Goal: Task Accomplishment & Management: Manage account settings

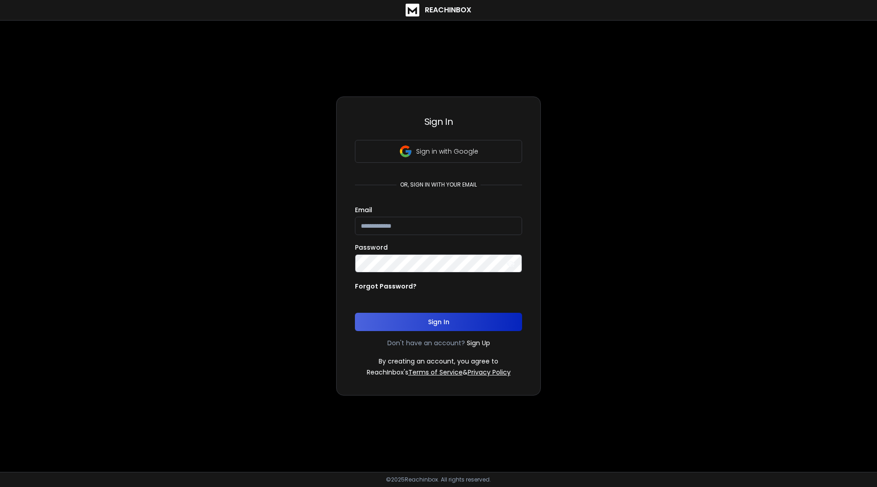
click at [413, 228] on input "email" at bounding box center [438, 226] width 167 height 18
paste input "**********"
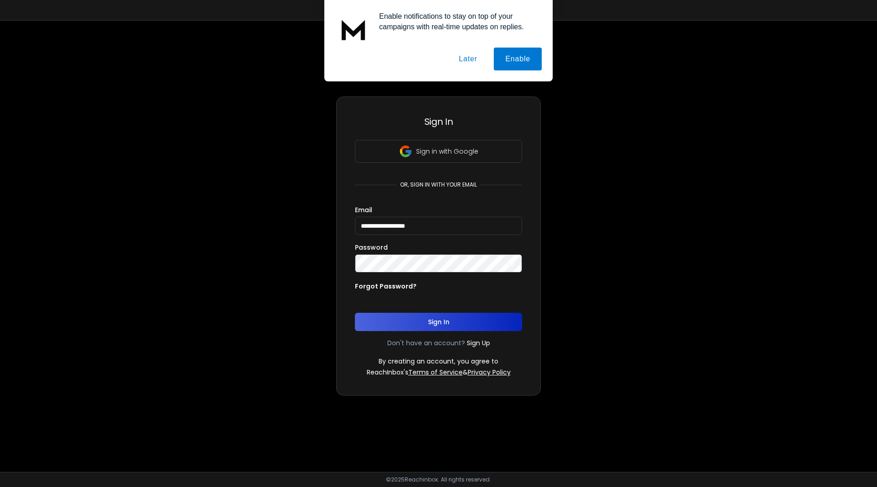
type input "**********"
click at [430, 325] on button "Sign In" at bounding box center [438, 322] width 167 height 18
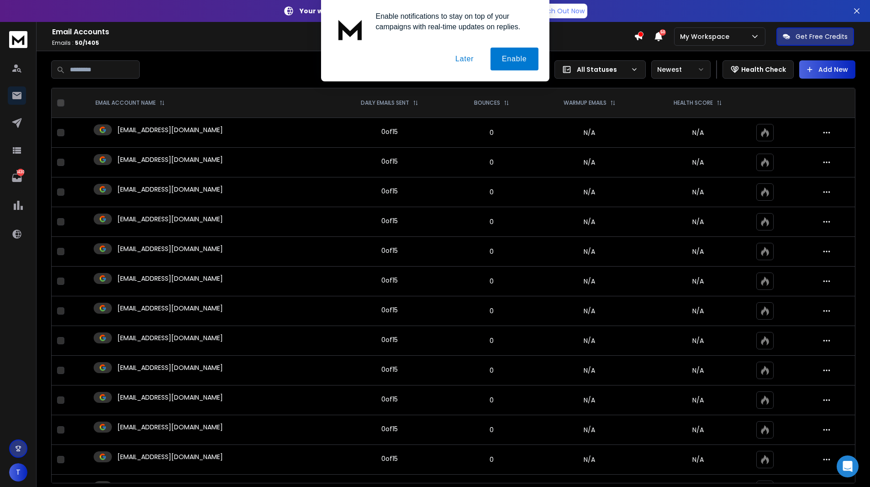
click at [465, 57] on button "Later" at bounding box center [464, 59] width 41 height 23
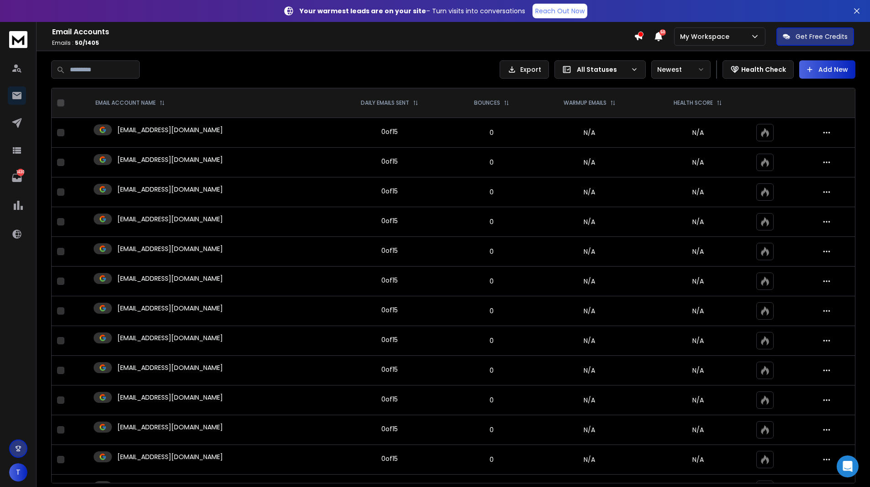
click at [831, 69] on button "Add New" at bounding box center [828, 69] width 56 height 18
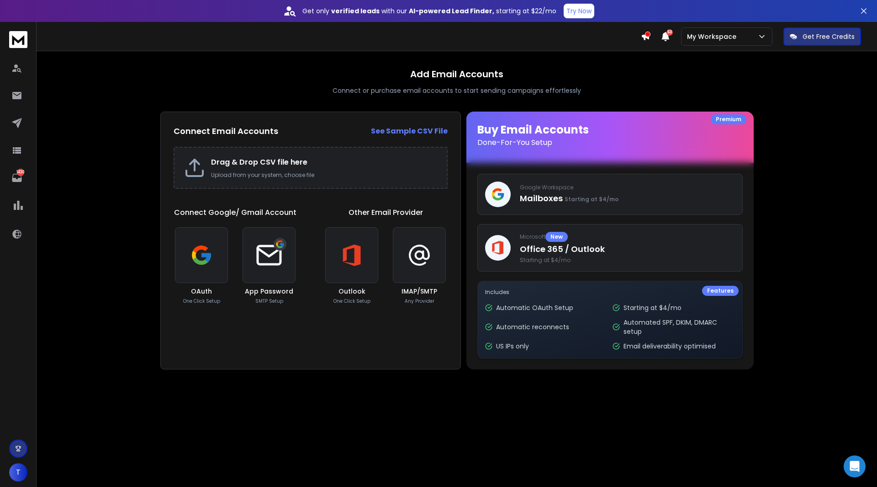
click at [204, 259] on icon at bounding box center [201, 254] width 23 height 27
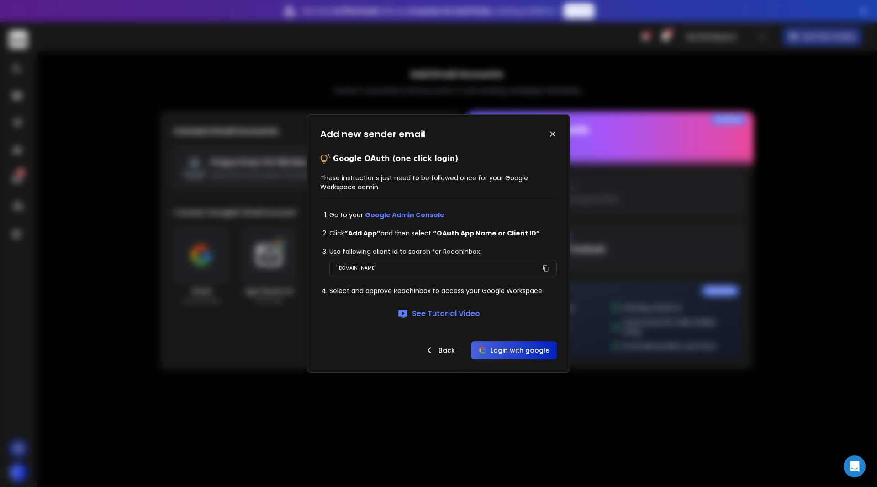
click at [528, 347] on button "Login with google" at bounding box center [514, 350] width 85 height 18
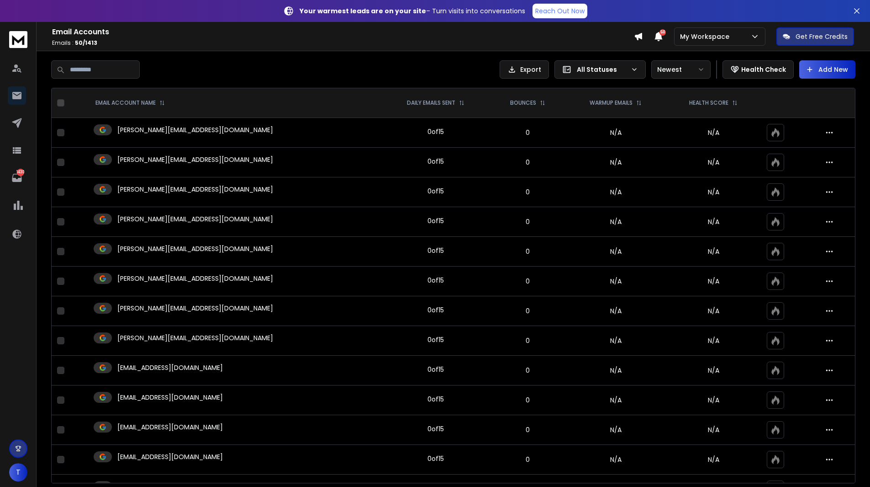
click at [829, 69] on button "Add New" at bounding box center [828, 69] width 56 height 18
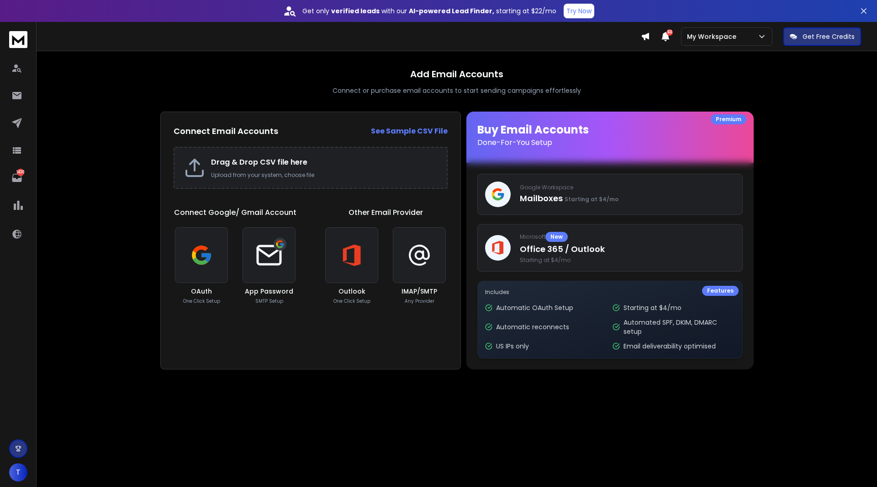
click at [206, 265] on icon at bounding box center [201, 254] width 23 height 27
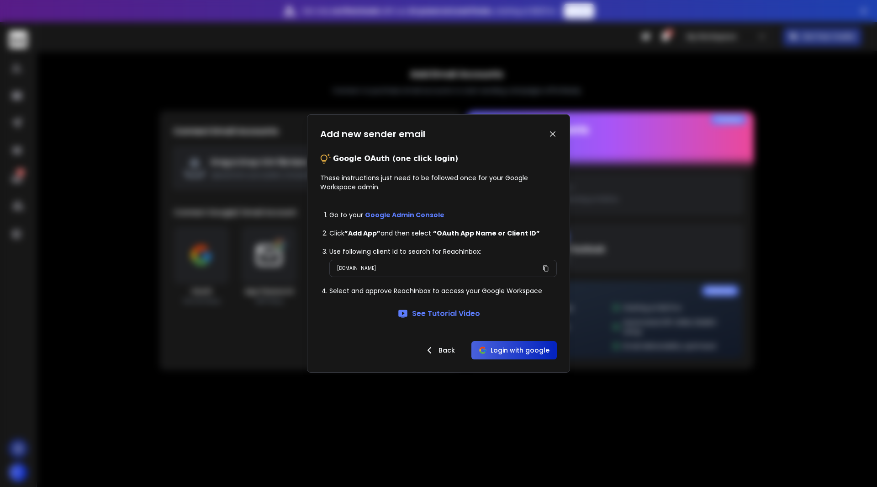
click at [545, 348] on button "Login with google" at bounding box center [514, 350] width 85 height 18
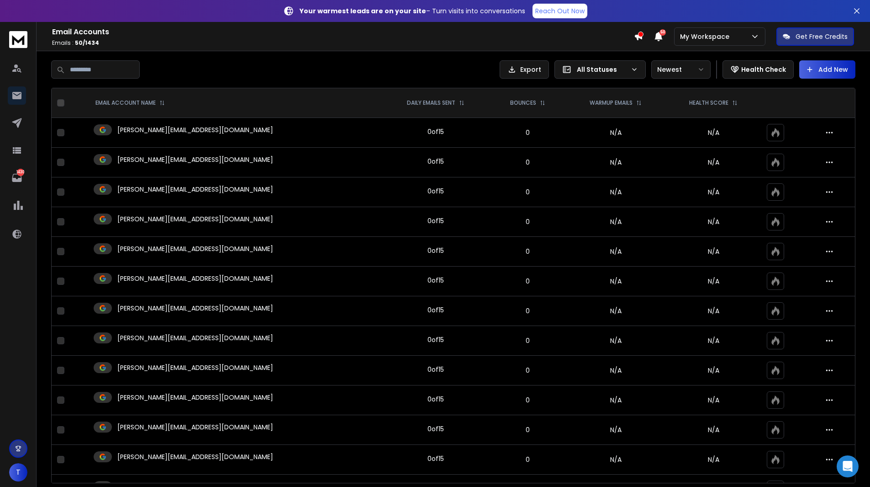
click at [822, 72] on button "Add New" at bounding box center [828, 69] width 56 height 18
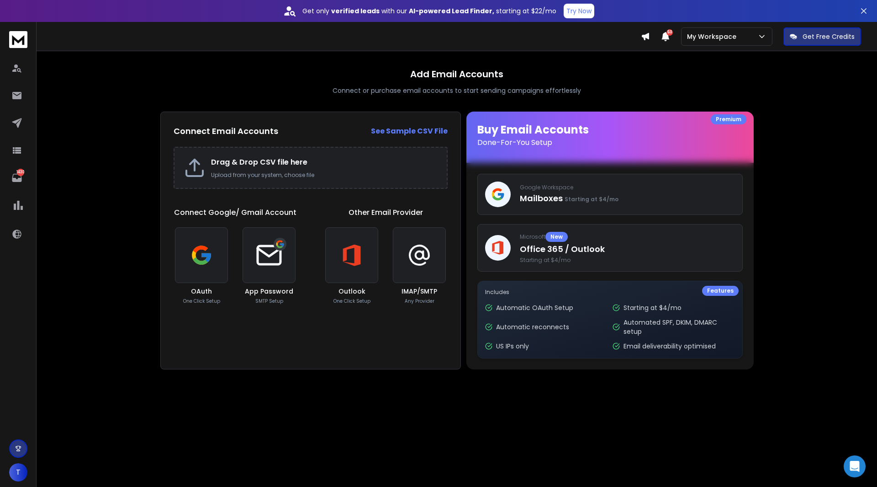
click at [212, 266] on icon at bounding box center [201, 254] width 23 height 27
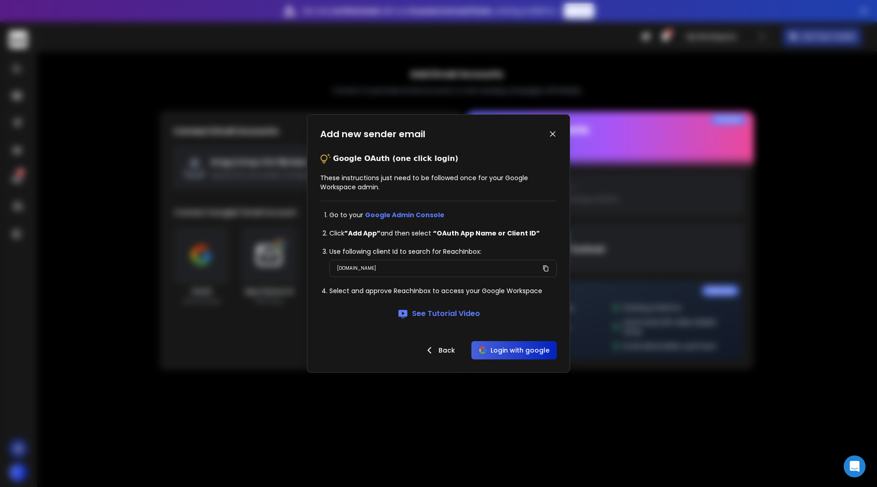
click at [512, 354] on button "Login with google" at bounding box center [514, 350] width 85 height 18
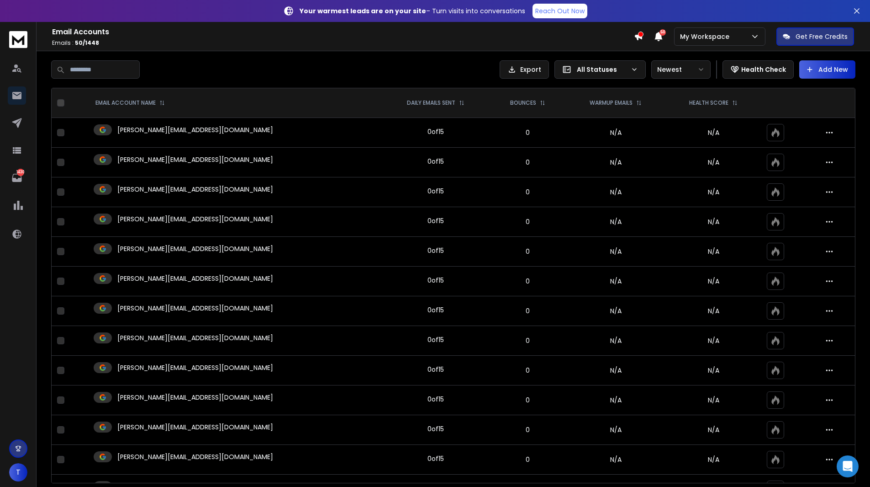
click at [823, 72] on button "Add New" at bounding box center [828, 69] width 56 height 18
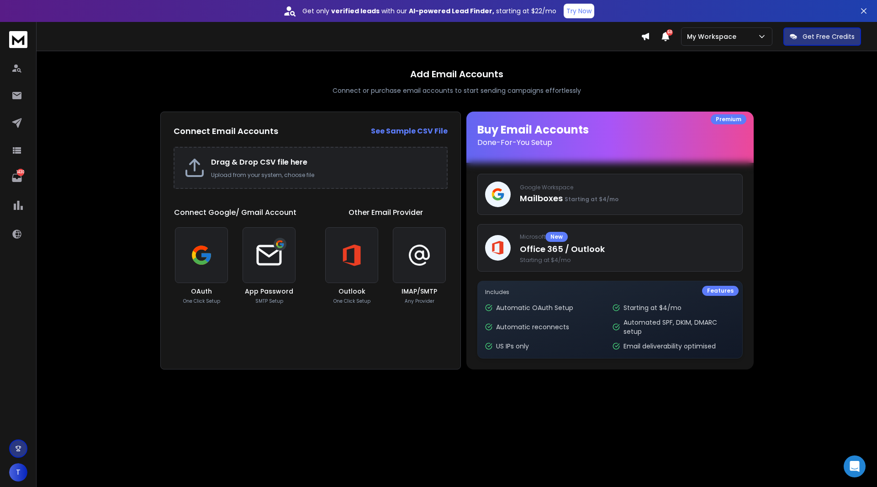
click at [199, 249] on icon at bounding box center [200, 248] width 15 height 7
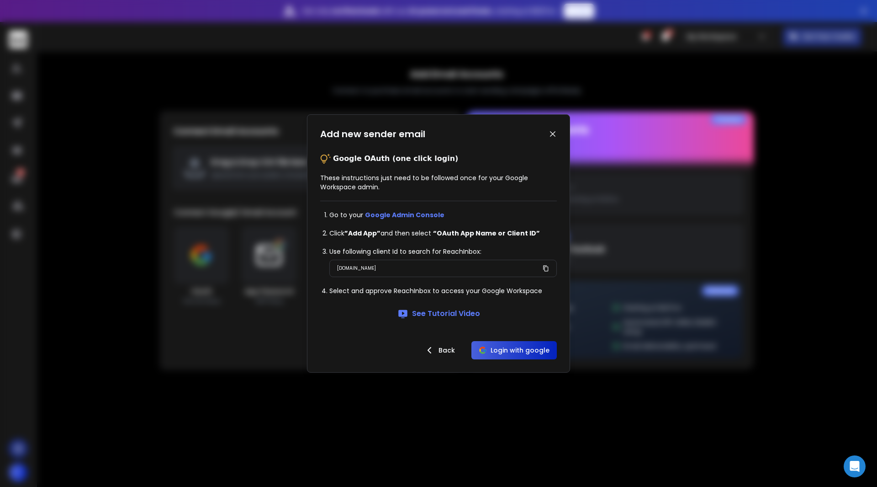
click at [502, 350] on button "Login with google" at bounding box center [514, 350] width 85 height 18
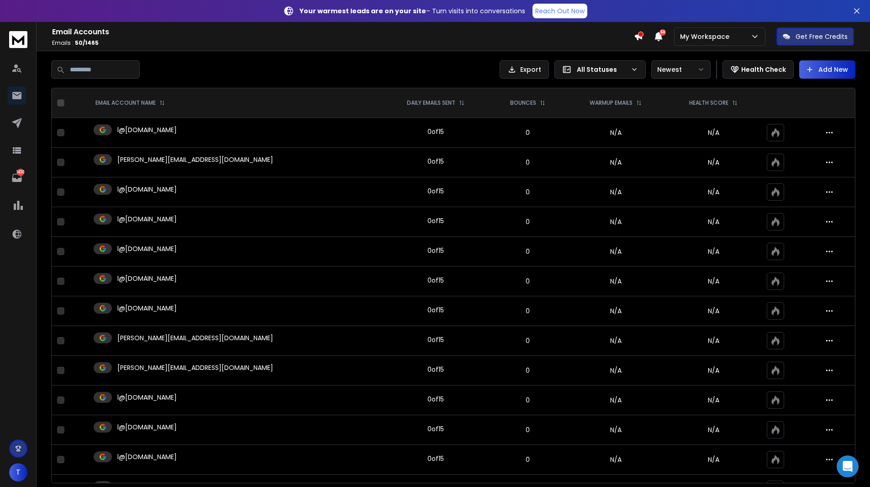
click at [826, 67] on button "Add New" at bounding box center [828, 69] width 56 height 18
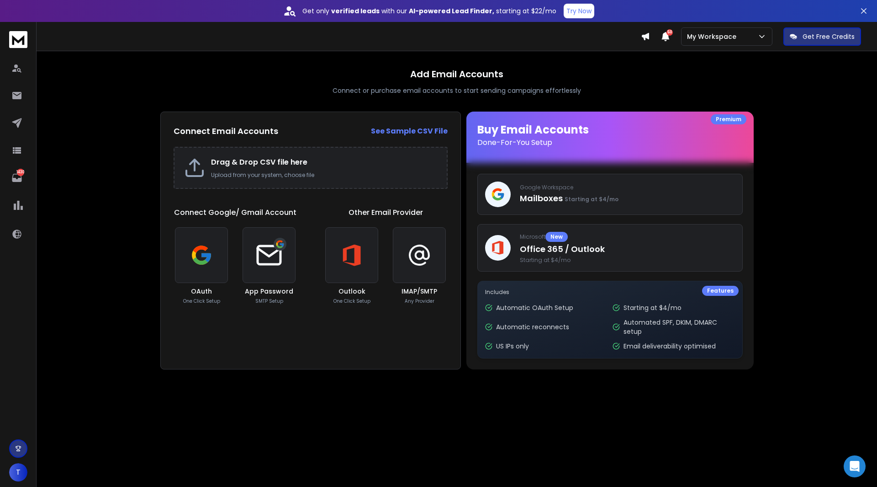
click at [205, 259] on icon at bounding box center [201, 254] width 23 height 27
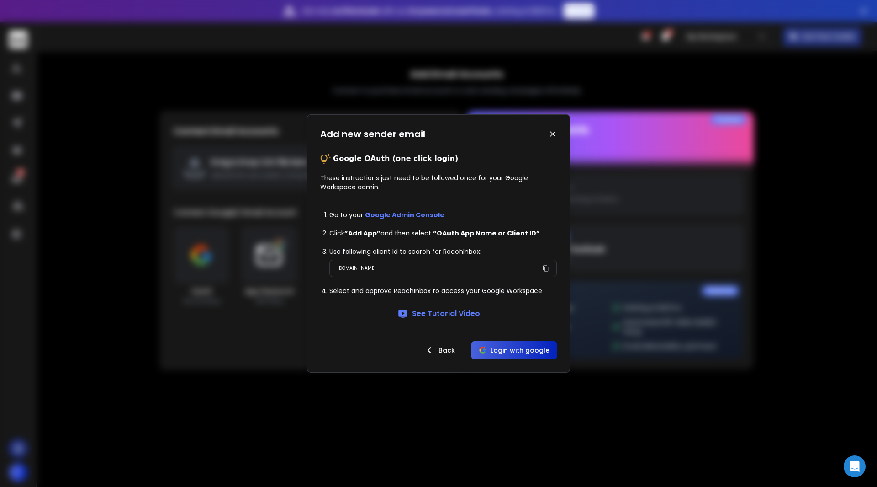
click at [507, 352] on button "Login with google" at bounding box center [514, 350] width 85 height 18
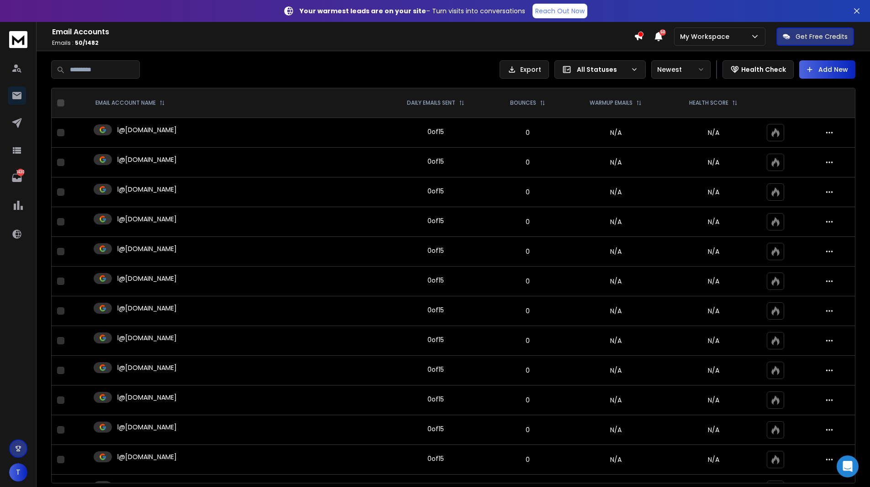
click at [838, 64] on button "Add New" at bounding box center [828, 69] width 56 height 18
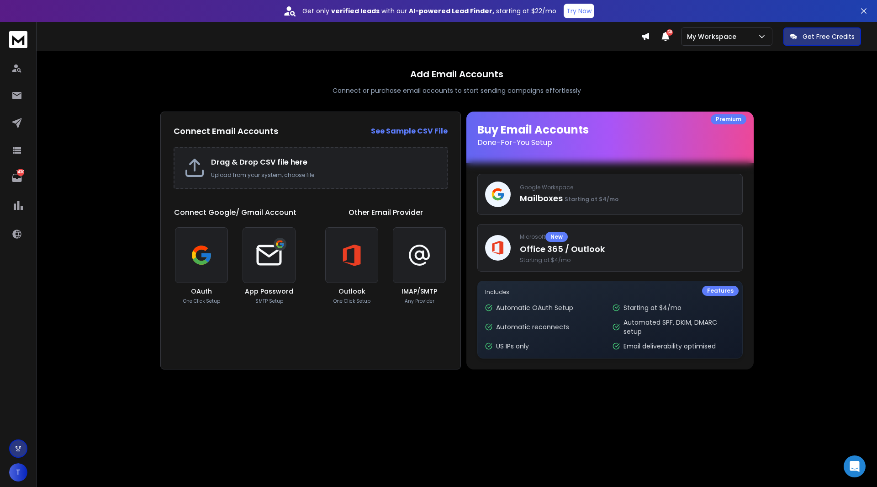
click at [213, 270] on div at bounding box center [201, 255] width 53 height 56
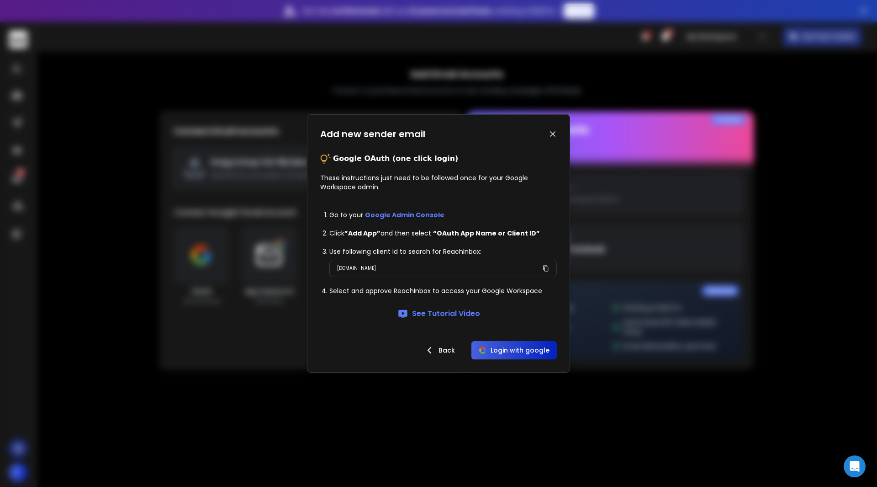
click at [526, 347] on button "Login with google" at bounding box center [514, 350] width 85 height 18
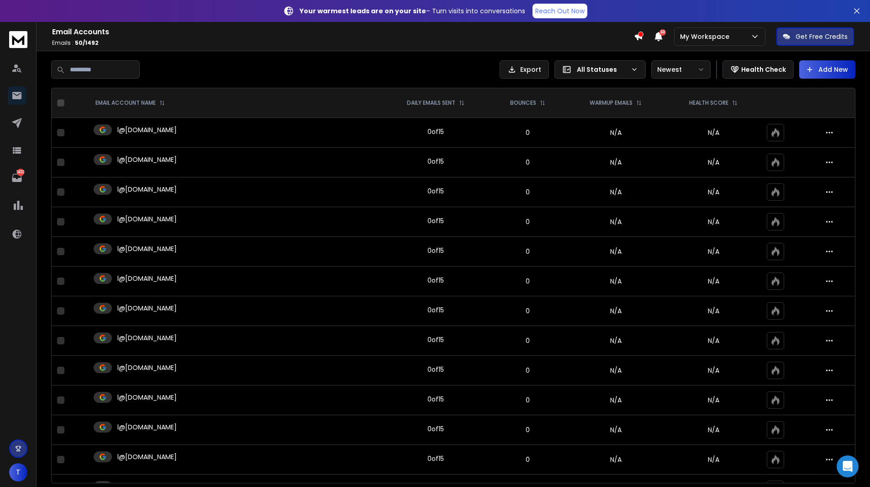
click at [820, 67] on button "Add New" at bounding box center [828, 69] width 56 height 18
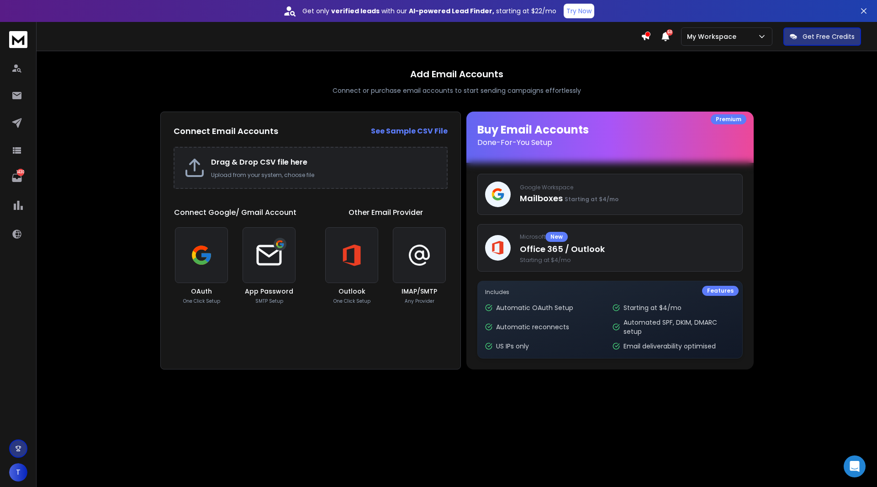
click at [177, 263] on div at bounding box center [201, 255] width 53 height 56
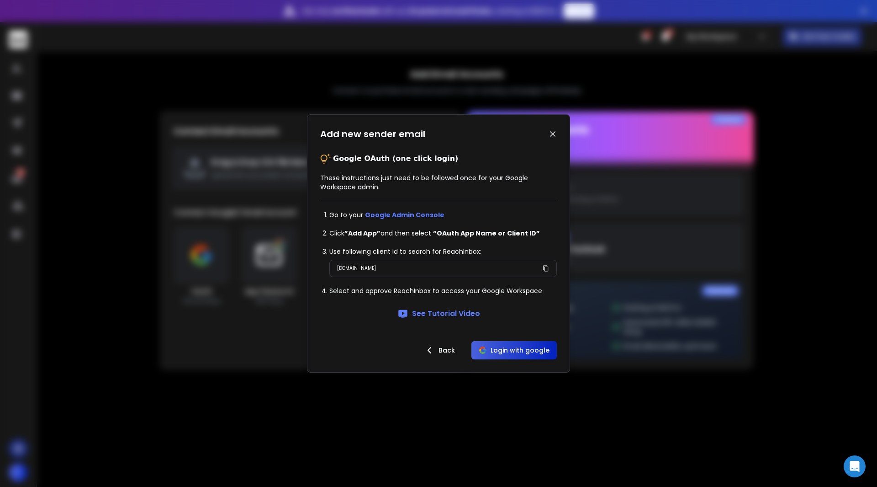
click at [518, 353] on button "Login with google" at bounding box center [514, 350] width 85 height 18
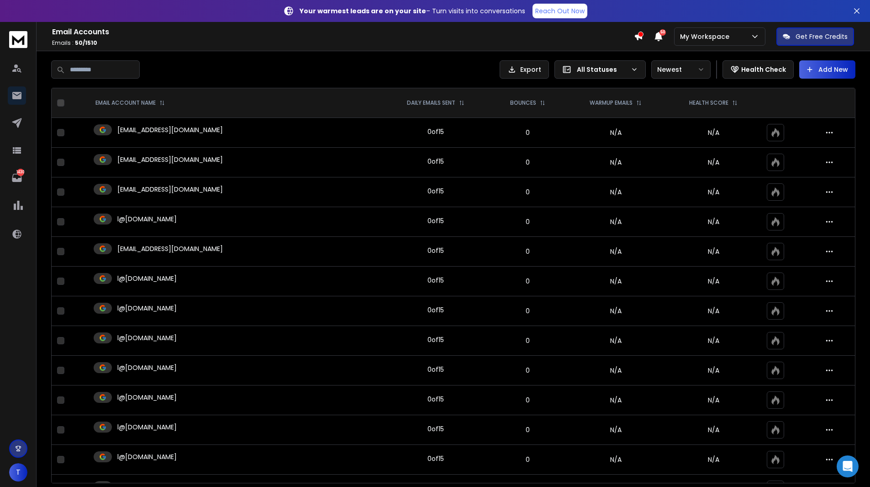
click at [824, 70] on button "Add New" at bounding box center [828, 69] width 56 height 18
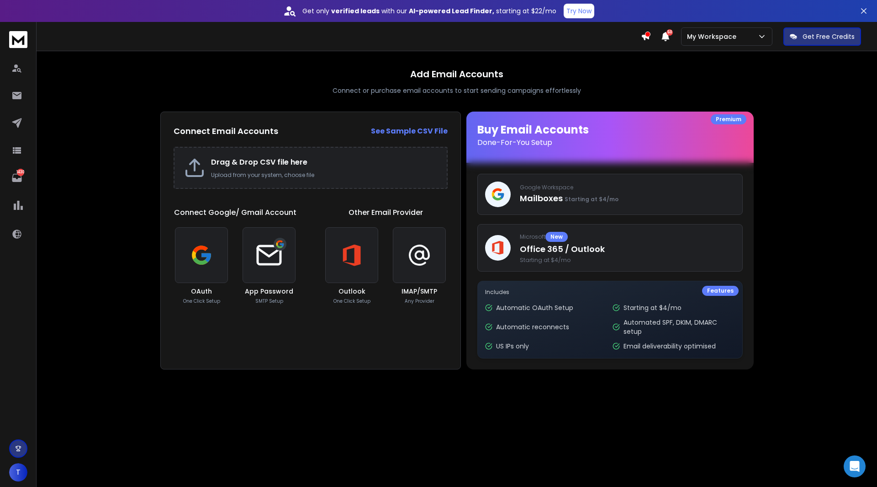
click at [201, 258] on icon at bounding box center [201, 254] width 23 height 27
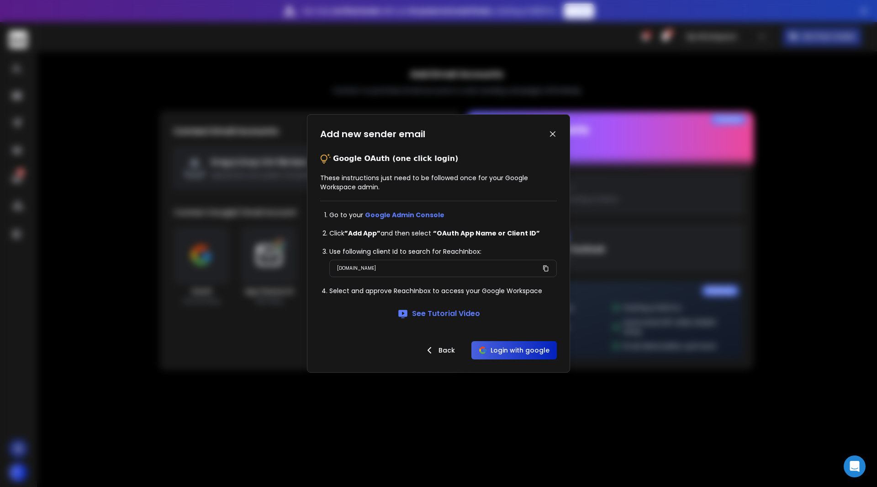
click at [516, 352] on button "Login with google" at bounding box center [514, 350] width 85 height 18
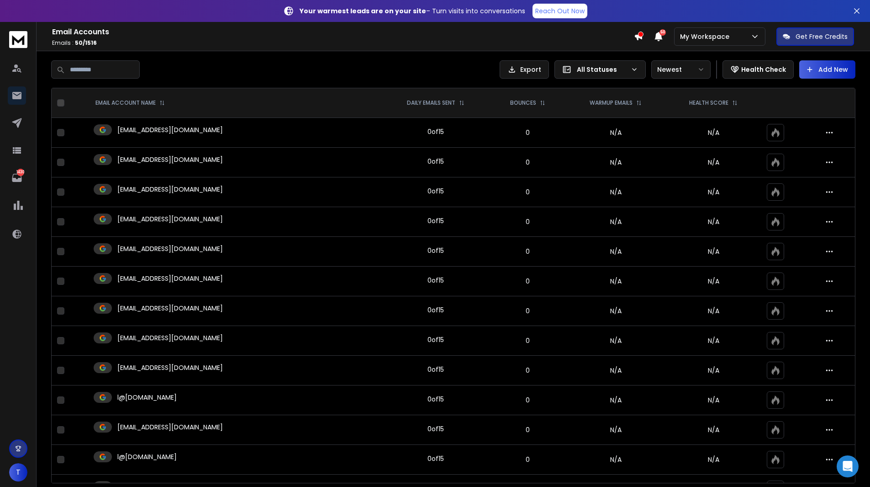
click at [825, 71] on button "Add New" at bounding box center [828, 69] width 56 height 18
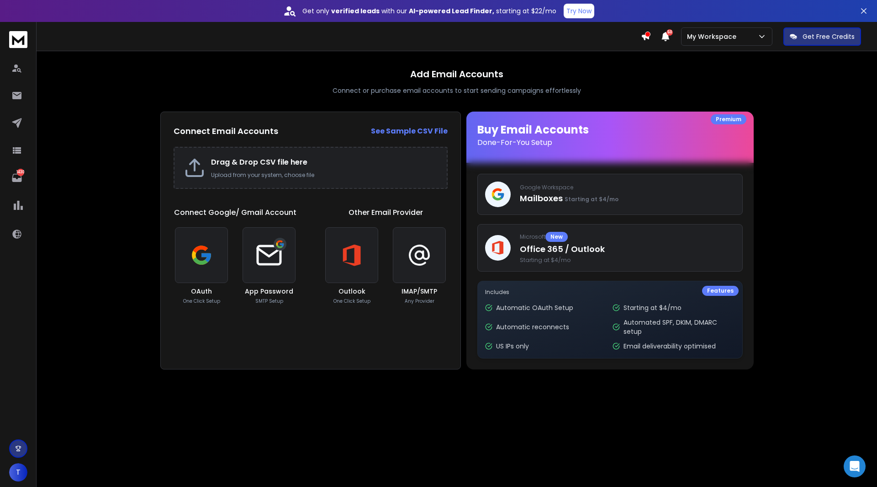
click at [202, 263] on icon at bounding box center [200, 261] width 15 height 8
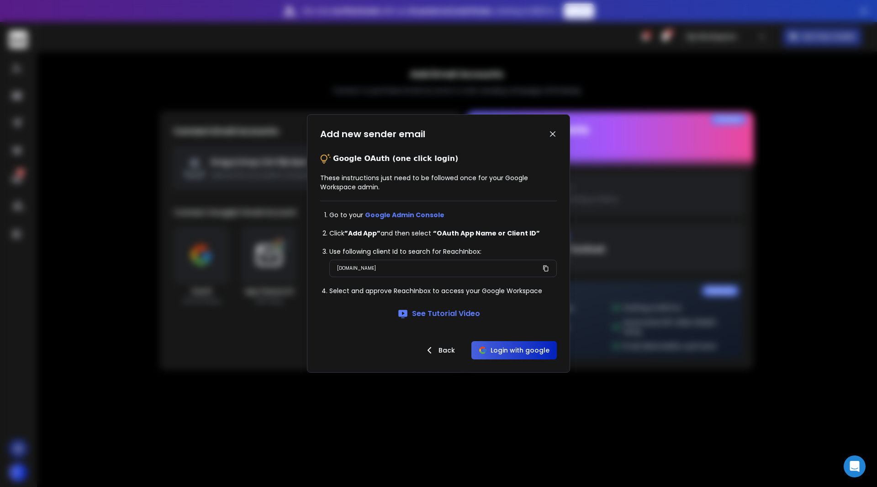
click at [485, 348] on icon at bounding box center [482, 348] width 5 height 3
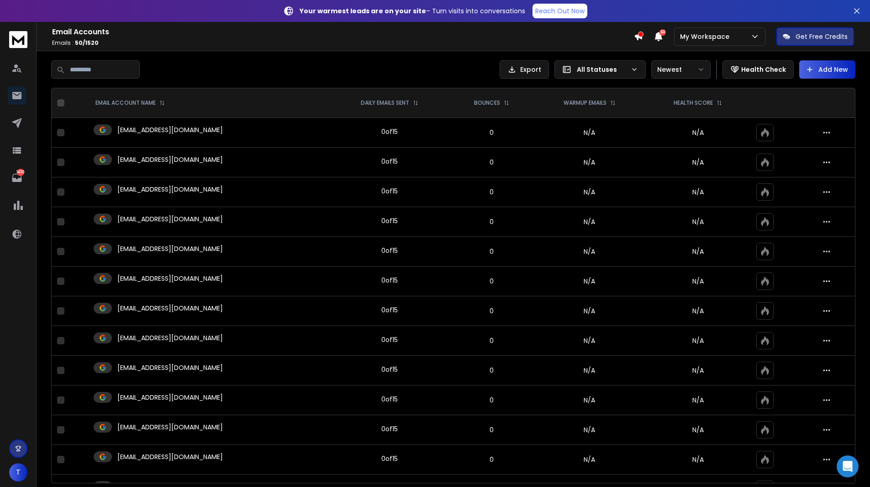
click at [833, 71] on button "Add New" at bounding box center [828, 69] width 56 height 18
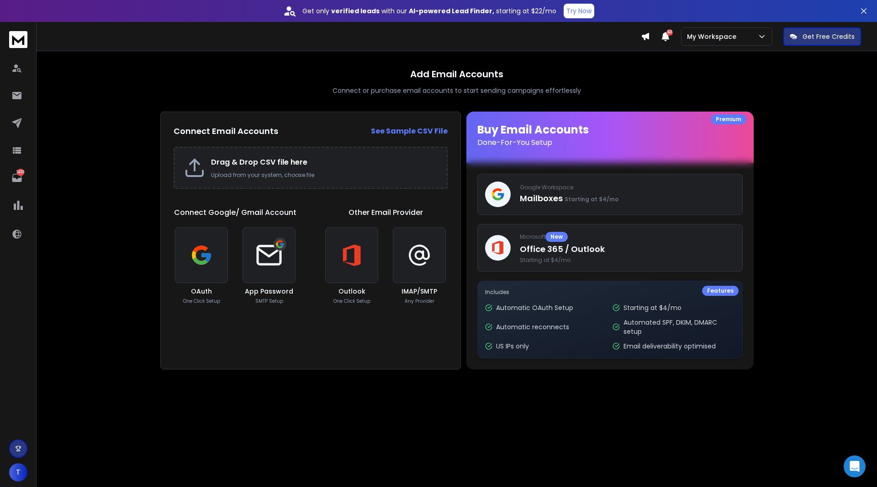
click at [208, 279] on div at bounding box center [201, 255] width 53 height 56
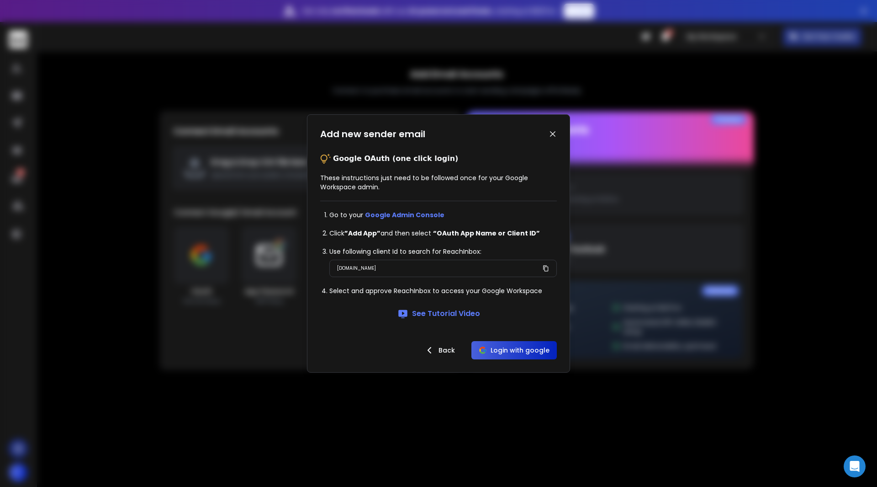
click at [493, 346] on button "Login with google" at bounding box center [514, 350] width 85 height 18
